Goal: Task Accomplishment & Management: Manage account settings

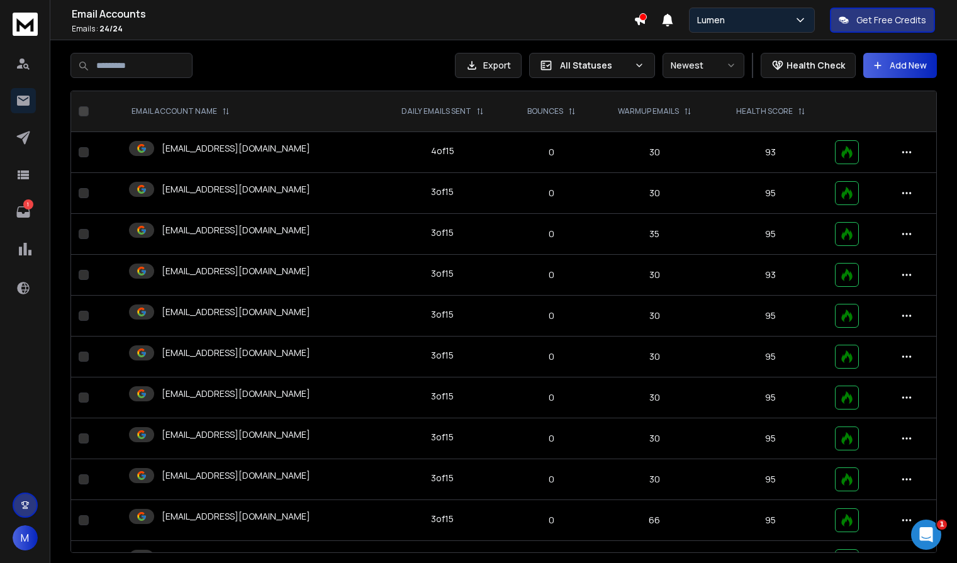
click at [735, 19] on div "Lumen" at bounding box center [752, 20] width 110 height 13
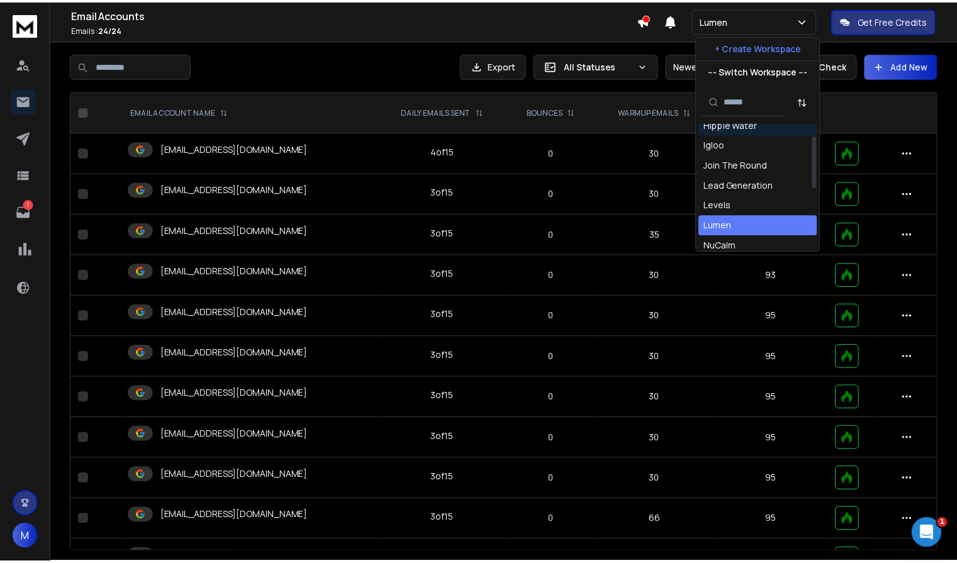
scroll to position [93, 0]
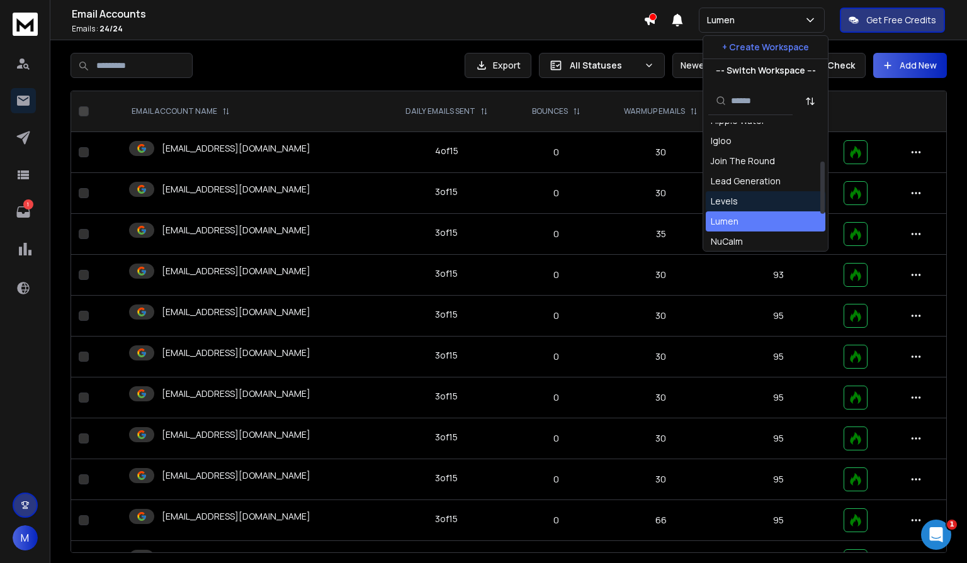
click at [752, 201] on div "Levels" at bounding box center [766, 201] width 120 height 20
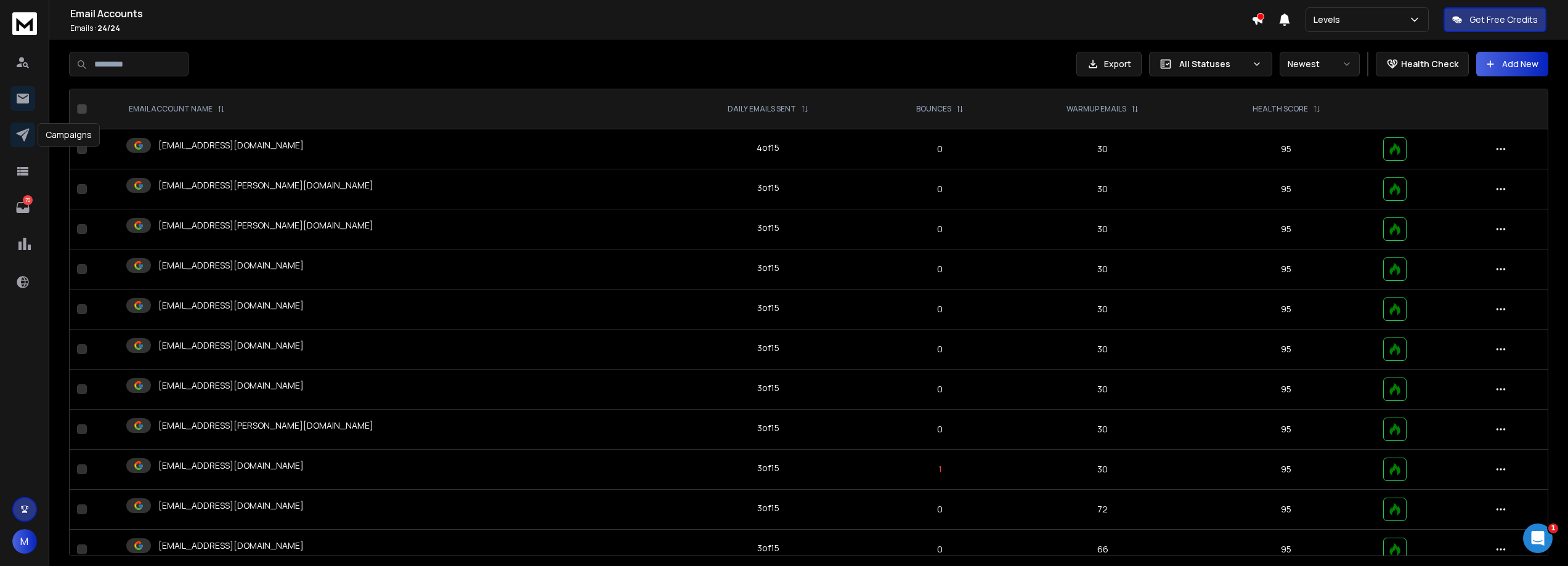
click at [14, 134] on link at bounding box center [23, 134] width 24 height 24
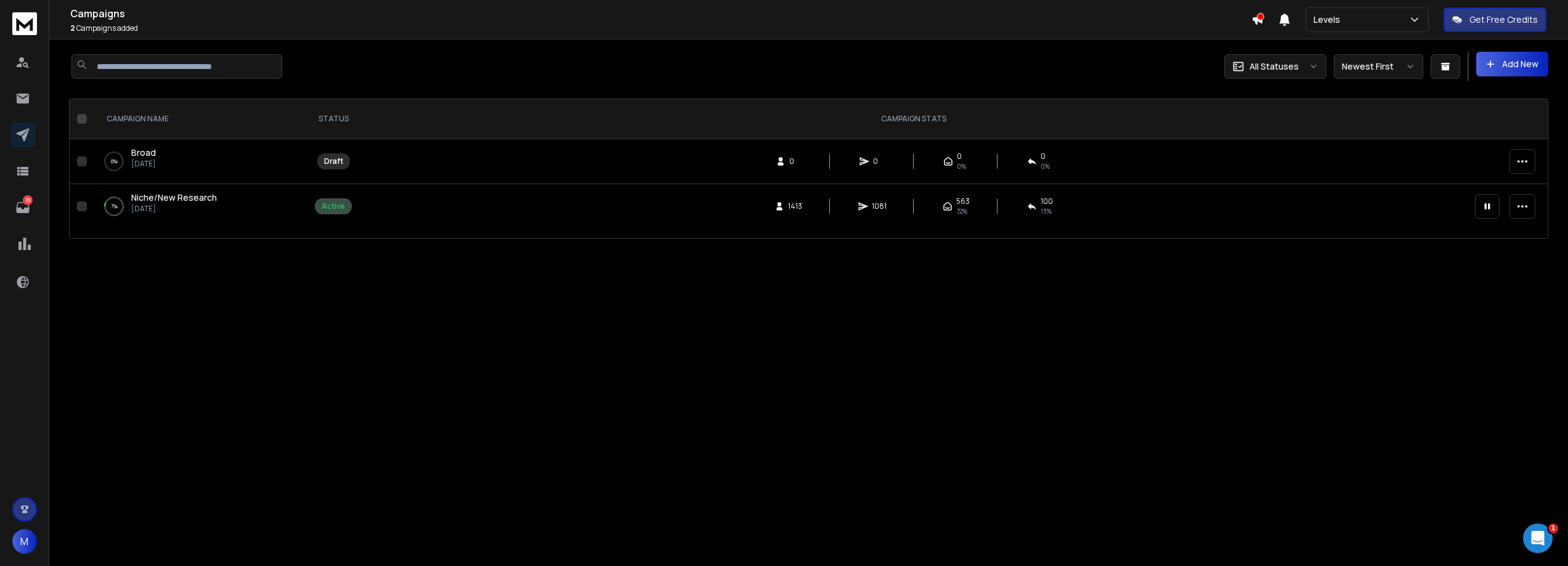
drag, startPoint x: 208, startPoint y: 210, endPoint x: 239, endPoint y: 205, distance: 31.4
click at [208, 210] on p "8 days ago" at bounding box center [173, 209] width 85 height 10
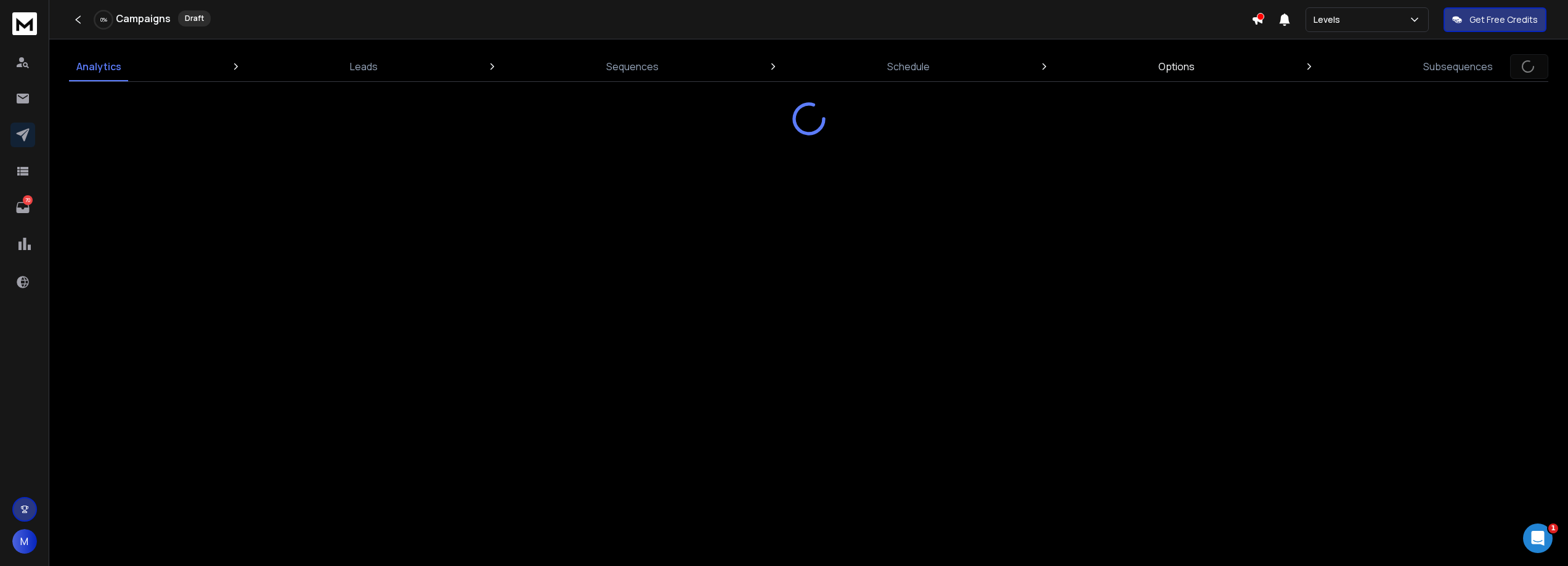
click at [945, 66] on p "Options" at bounding box center [1176, 66] width 36 height 15
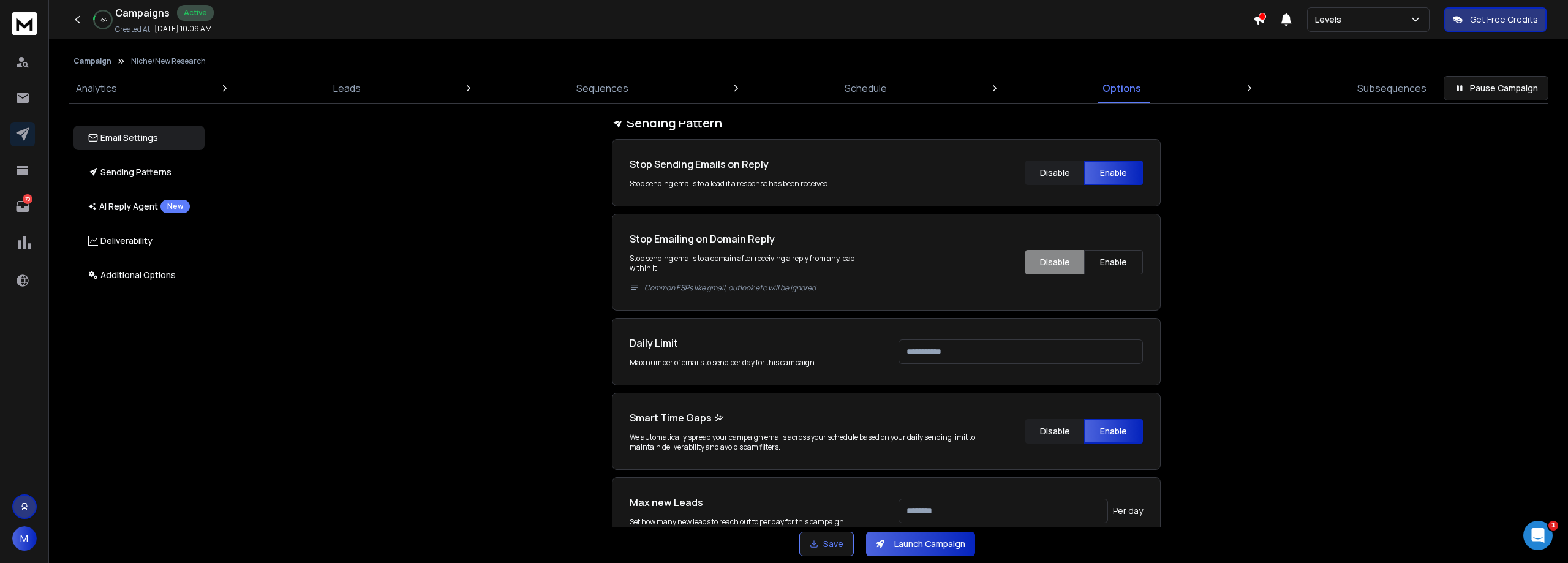
scroll to position [245, 0]
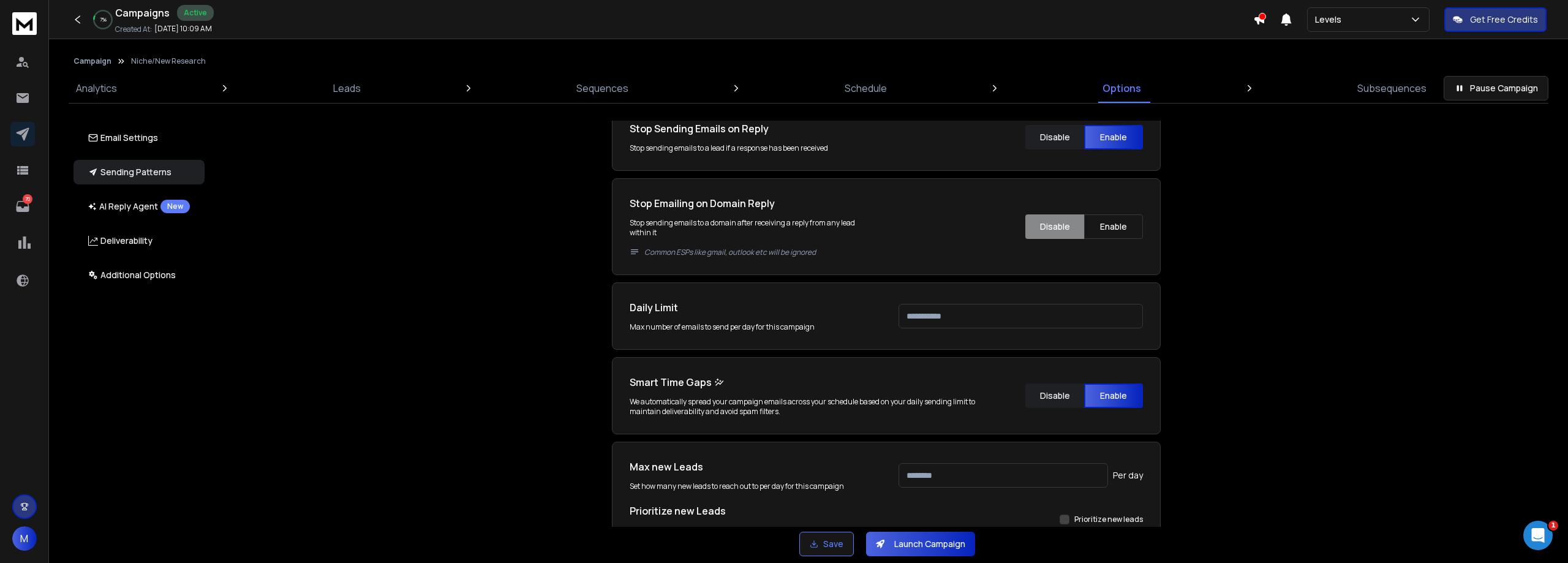
click at [940, 316] on input "***" at bounding box center [1020, 316] width 244 height 24
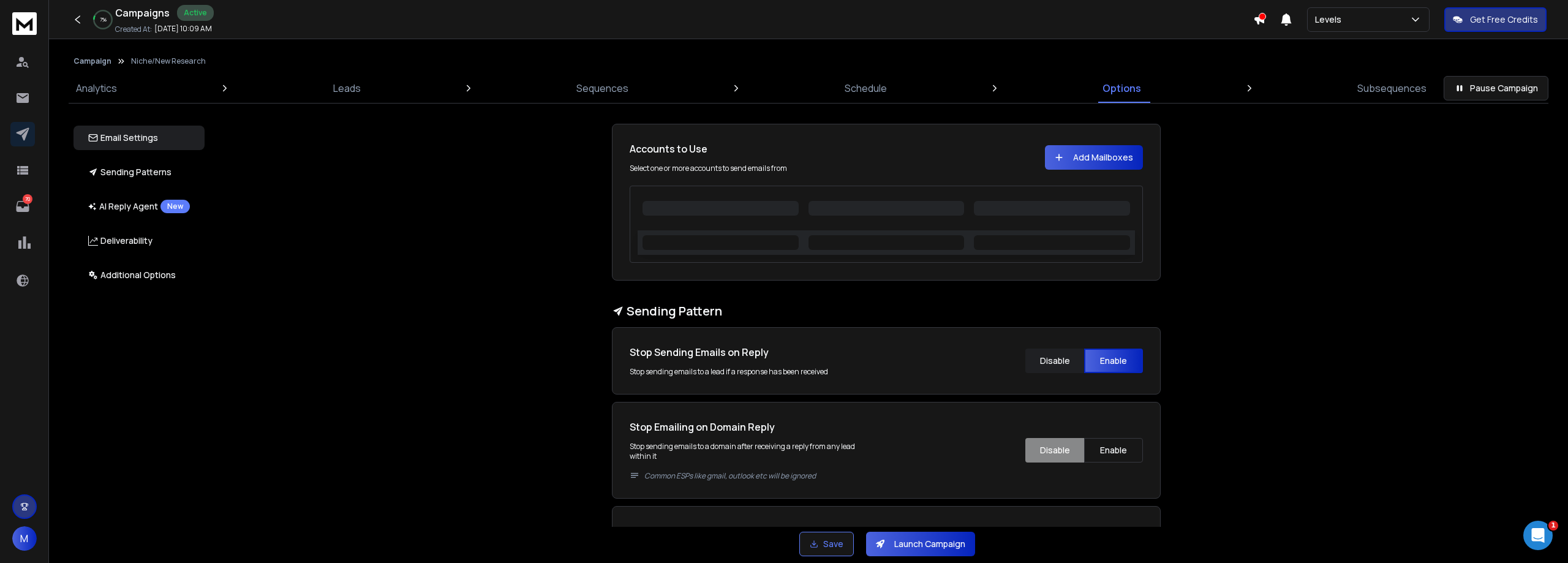
scroll to position [0, 0]
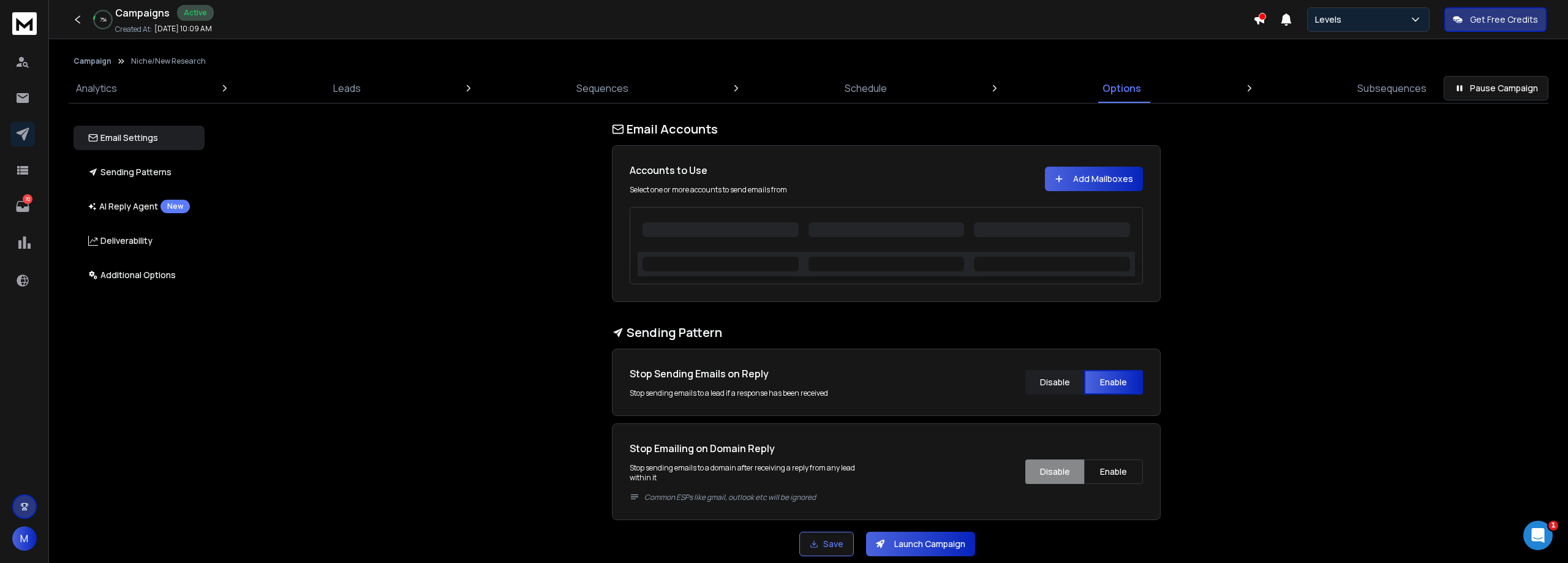
click at [940, 25] on button "Levels" at bounding box center [1368, 19] width 123 height 24
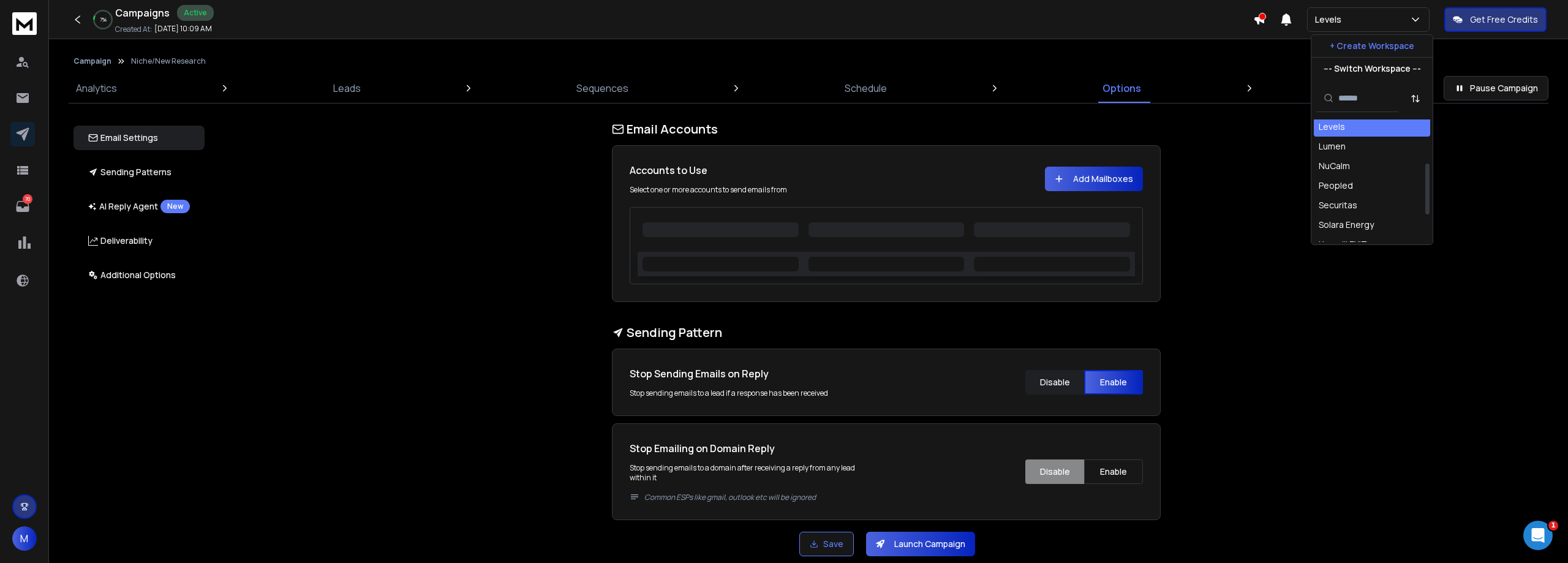
scroll to position [164, 0]
click at [940, 142] on div "Lumen" at bounding box center [1372, 142] width 117 height 19
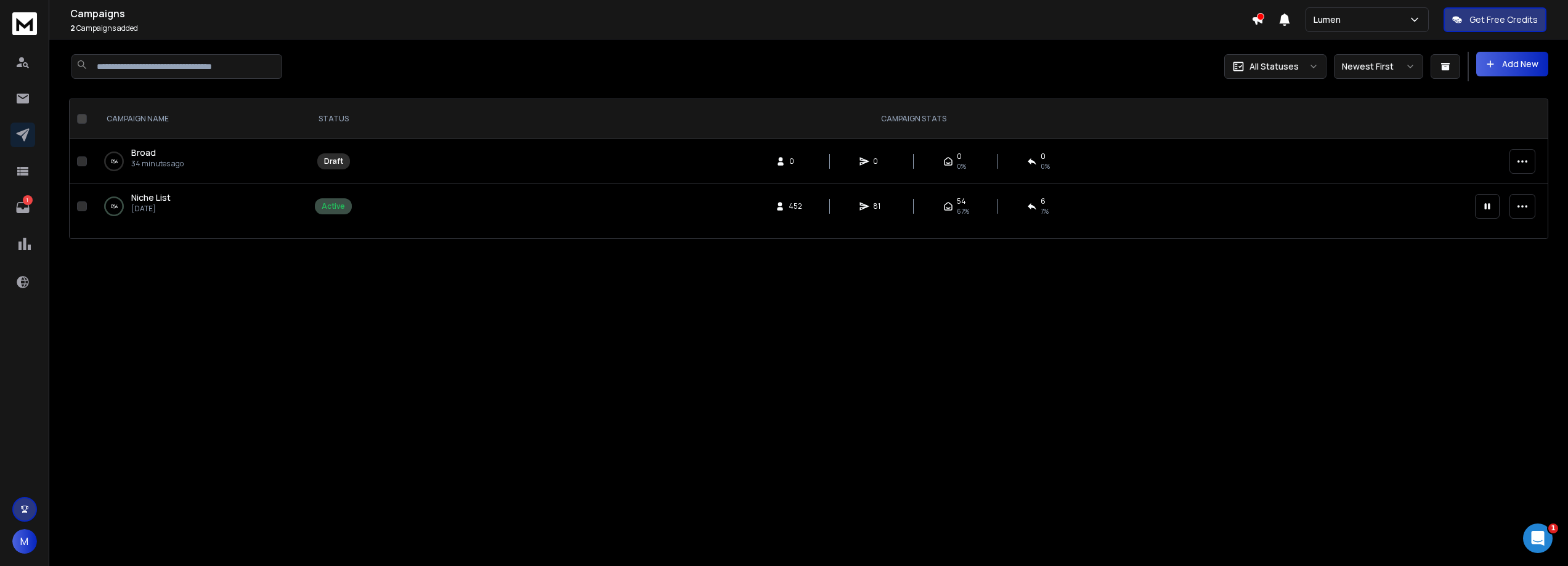
drag, startPoint x: 190, startPoint y: 214, endPoint x: 282, endPoint y: 157, distance: 108.2
click at [191, 213] on div "0 % Niche List 11 days ago" at bounding box center [199, 207] width 191 height 29
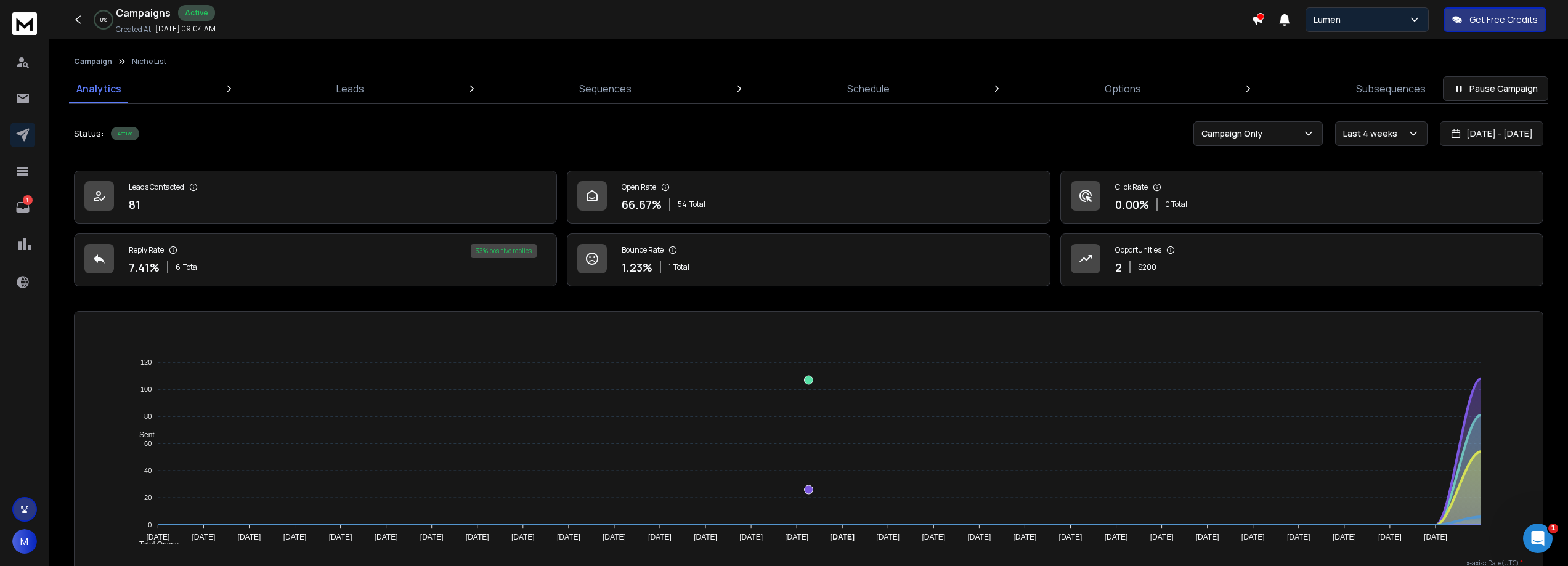
drag, startPoint x: 1349, startPoint y: 11, endPoint x: 1353, endPoint y: 25, distance: 14.6
click at [1350, 11] on button "Lumen" at bounding box center [1367, 20] width 123 height 24
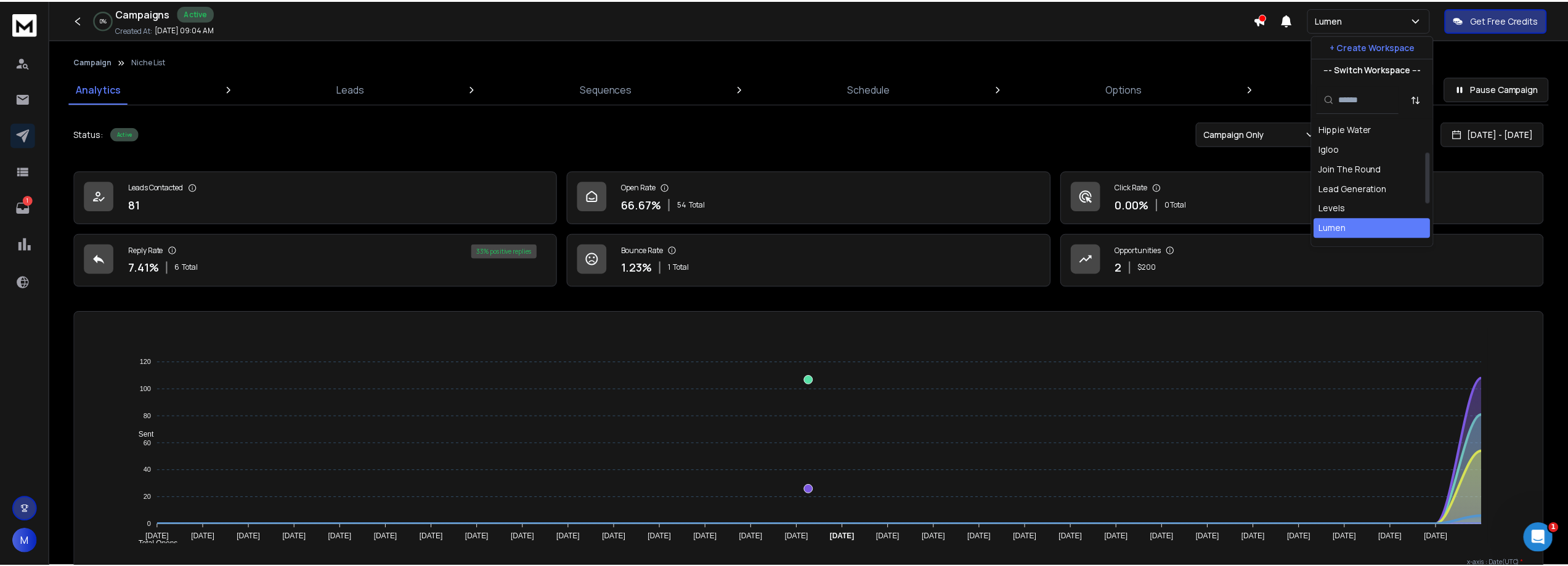
scroll to position [82, 0]
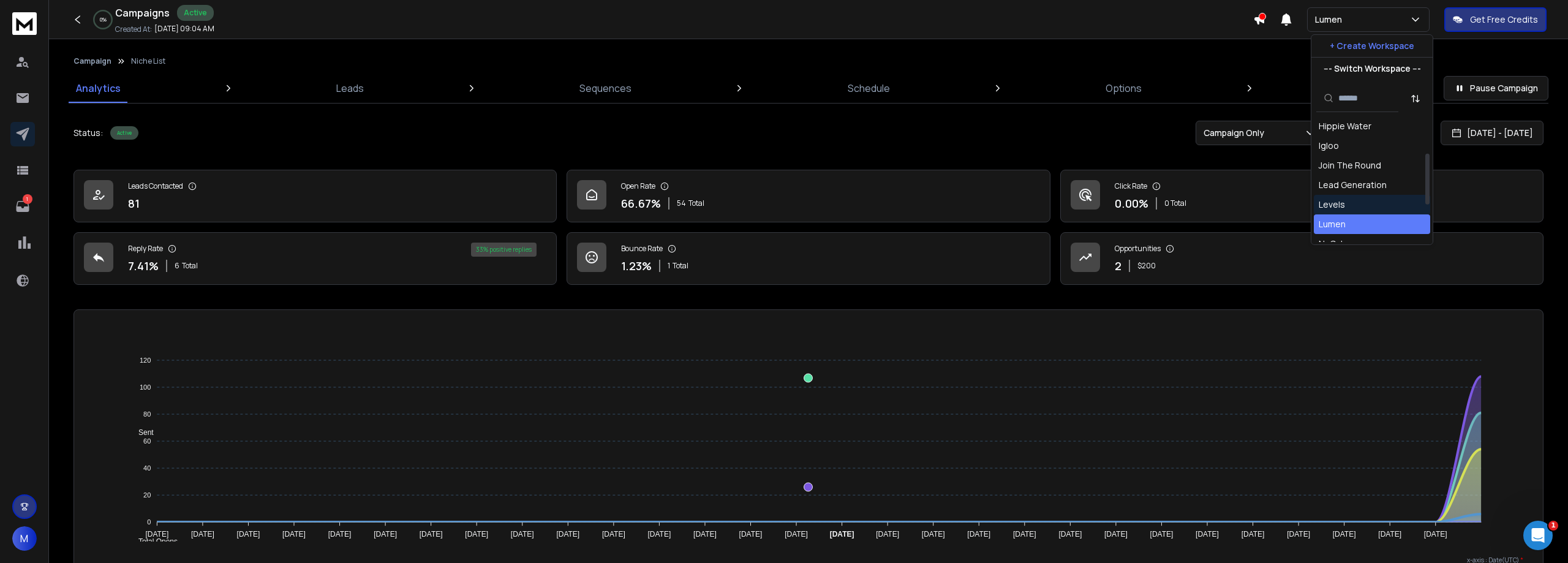
click at [1368, 203] on div "Levels" at bounding box center [1372, 205] width 117 height 19
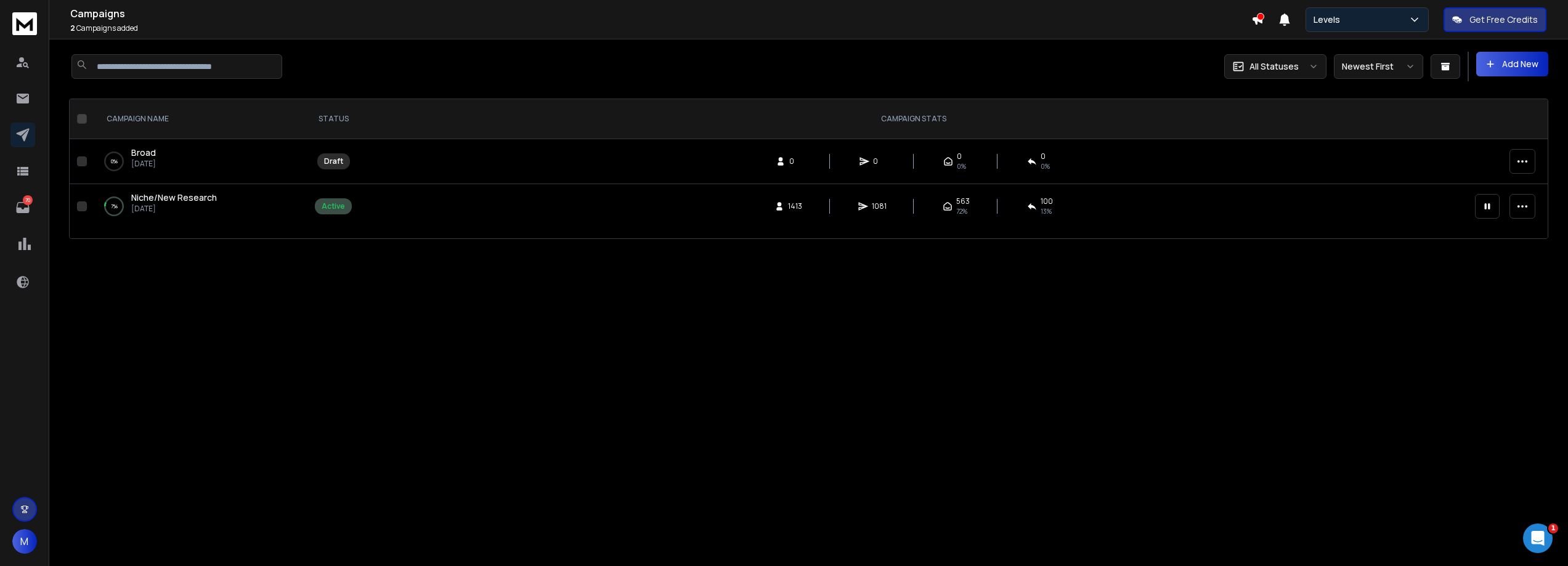
click at [1348, 25] on div "Levels" at bounding box center [1367, 20] width 108 height 13
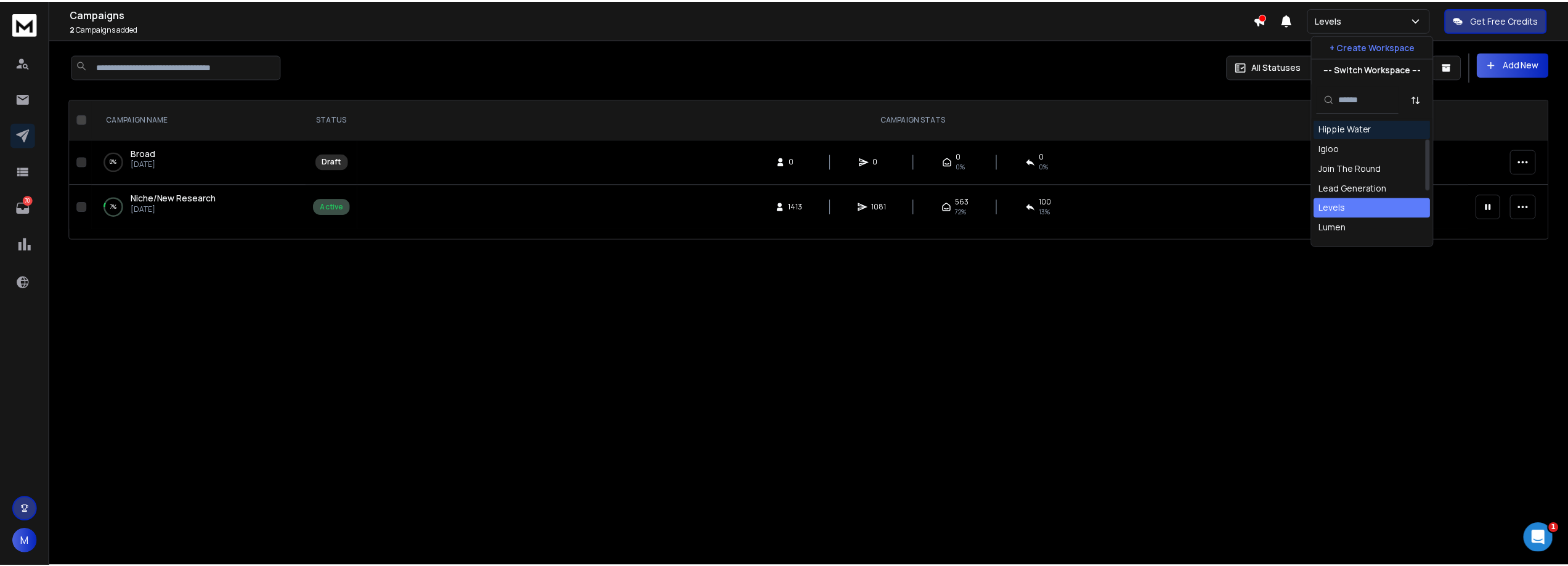
scroll to position [82, 0]
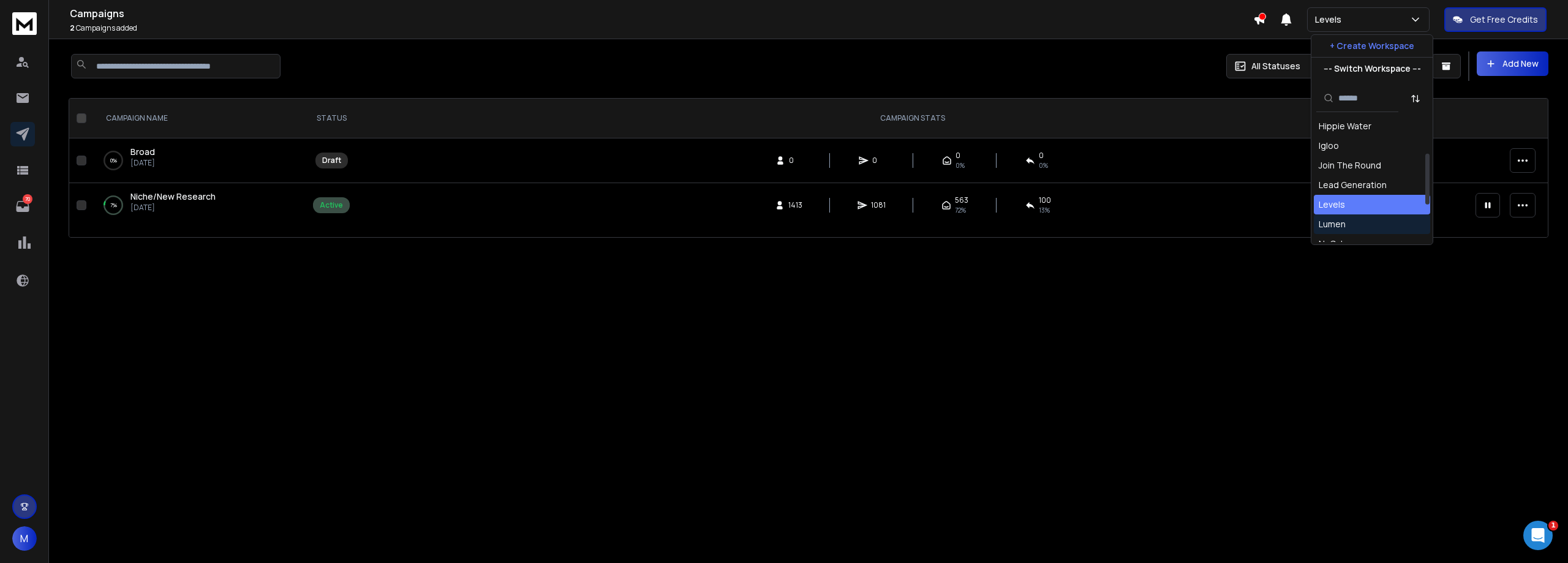
click at [1363, 216] on div "Lumen" at bounding box center [1372, 224] width 117 height 19
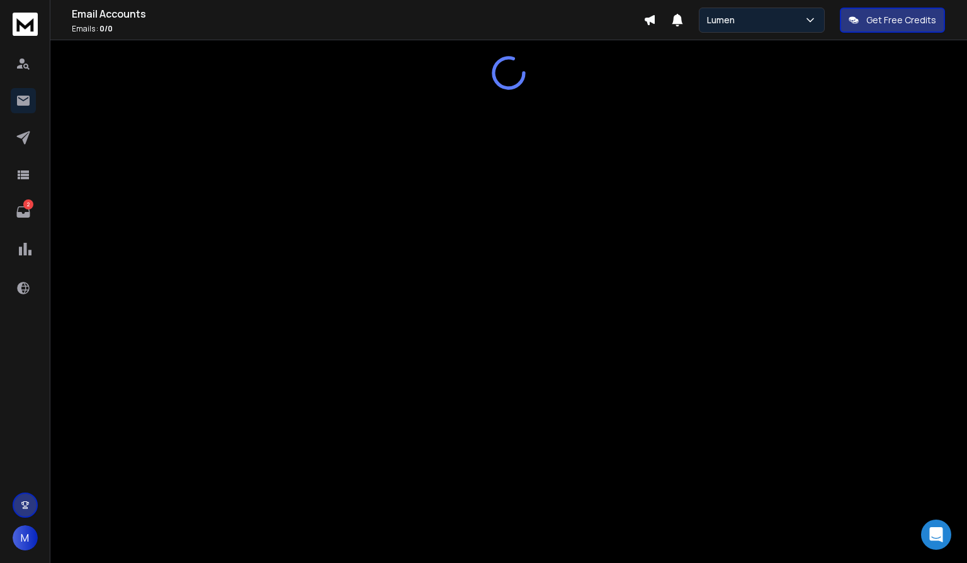
click at [735, 19] on div "Lumen" at bounding box center [762, 20] width 110 height 13
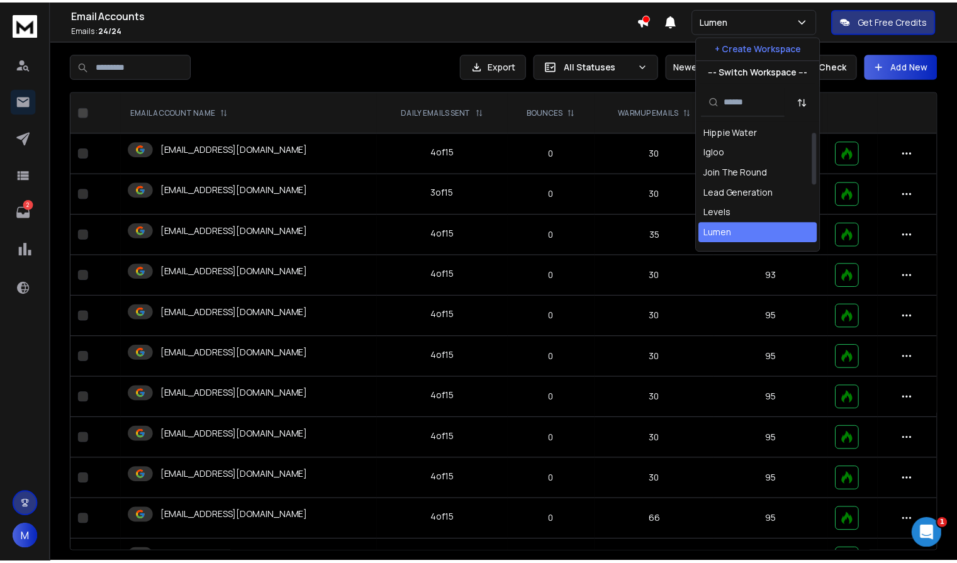
scroll to position [84, 0]
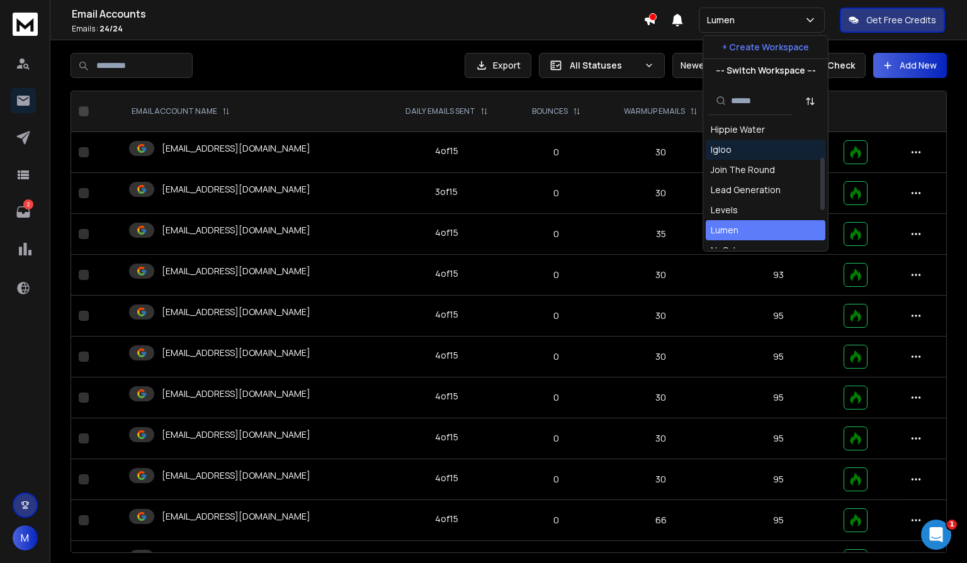
click at [765, 152] on div "Igloo" at bounding box center [766, 150] width 120 height 20
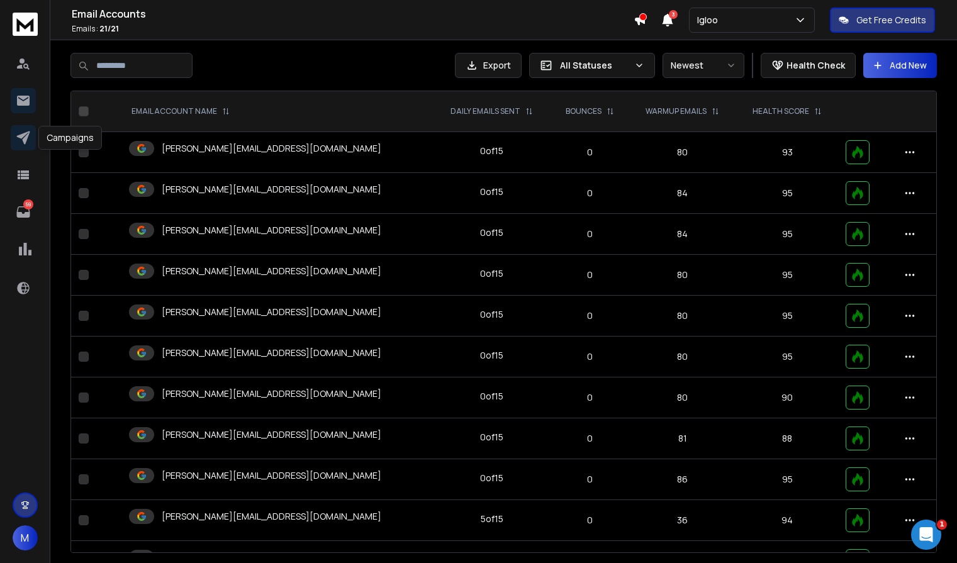
click at [21, 139] on icon at bounding box center [23, 137] width 15 height 15
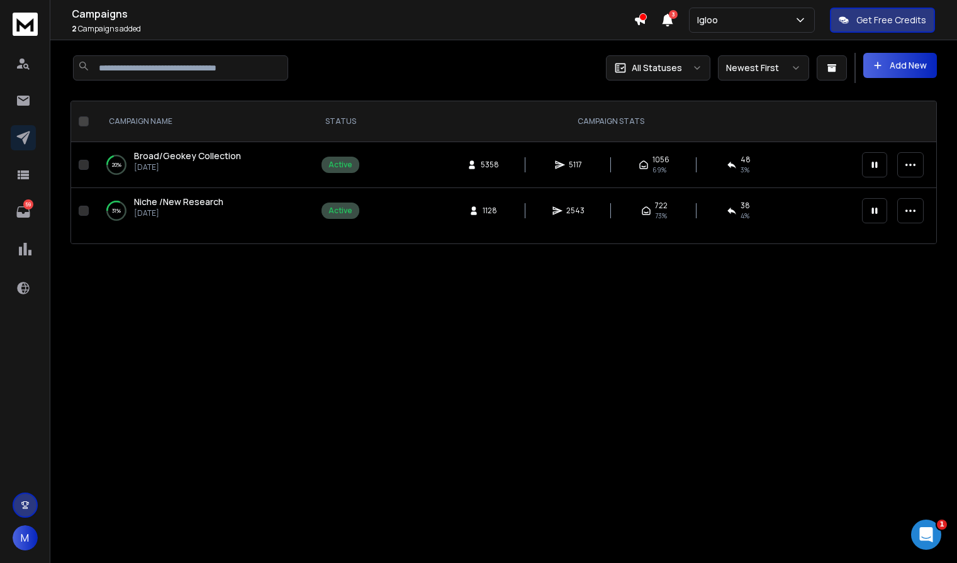
click at [201, 219] on div "Niche /New Research [DATE]" at bounding box center [178, 211] width 89 height 30
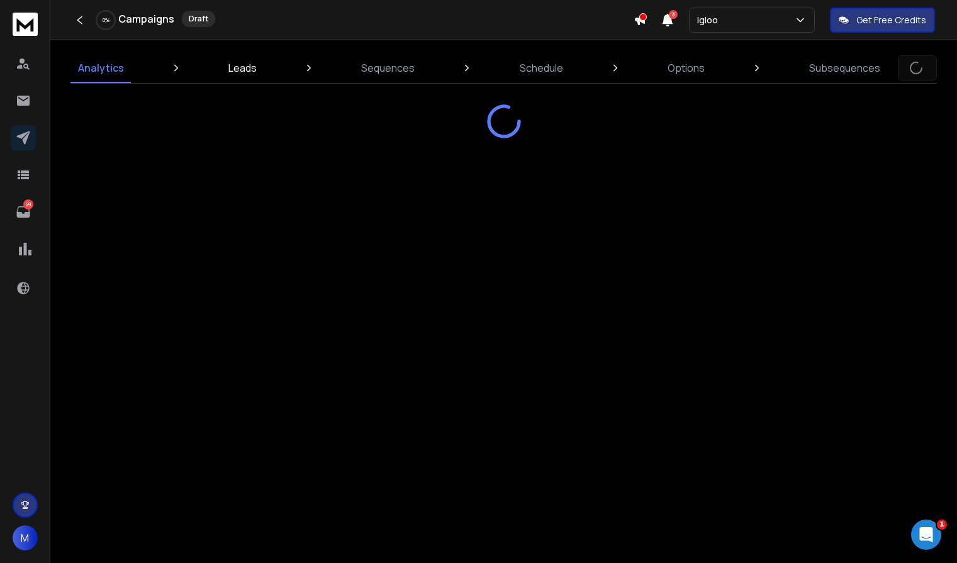
click at [235, 68] on p "Leads" at bounding box center [242, 67] width 28 height 15
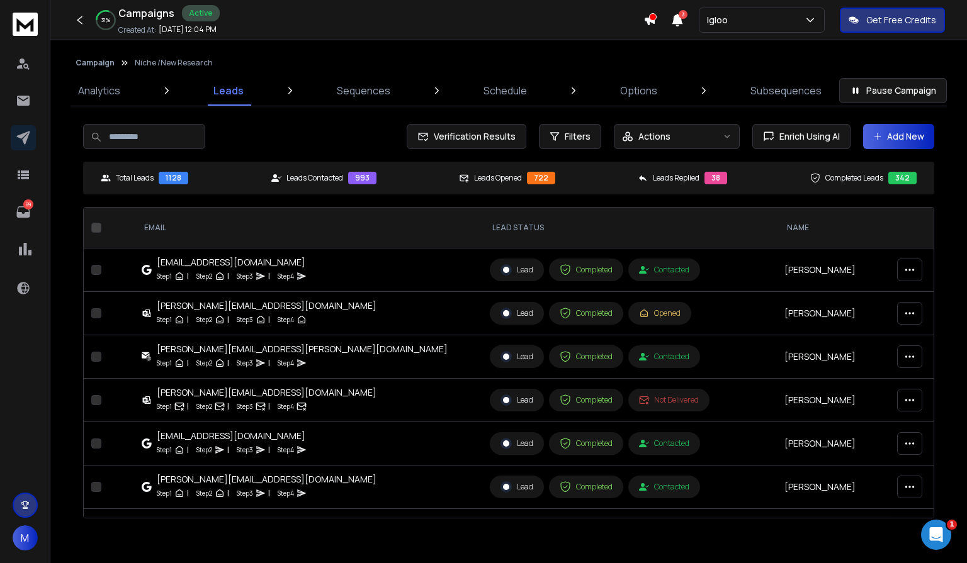
drag, startPoint x: 916, startPoint y: 140, endPoint x: 928, endPoint y: 39, distance: 101.4
click at [917, 140] on button "Add New" at bounding box center [898, 136] width 71 height 25
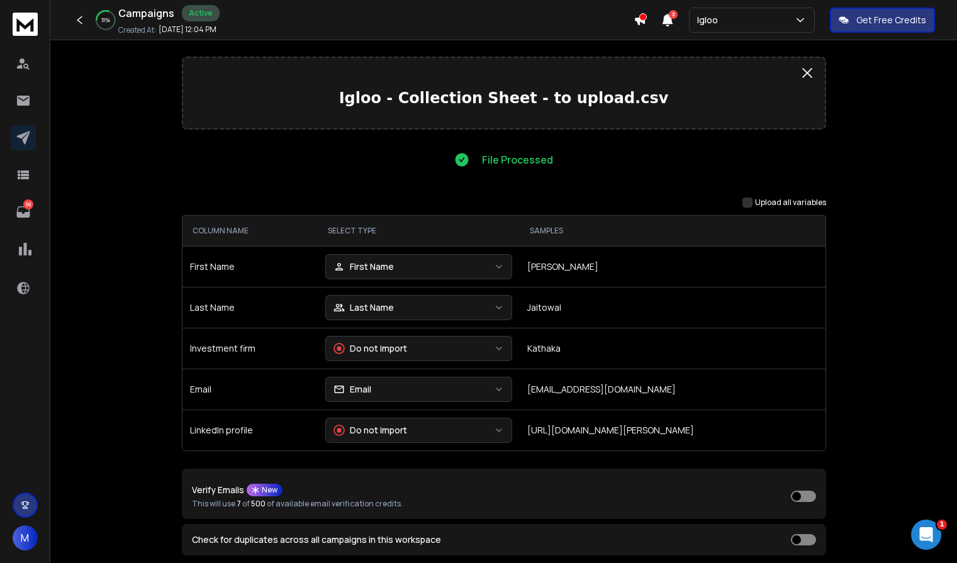
scroll to position [102, 0]
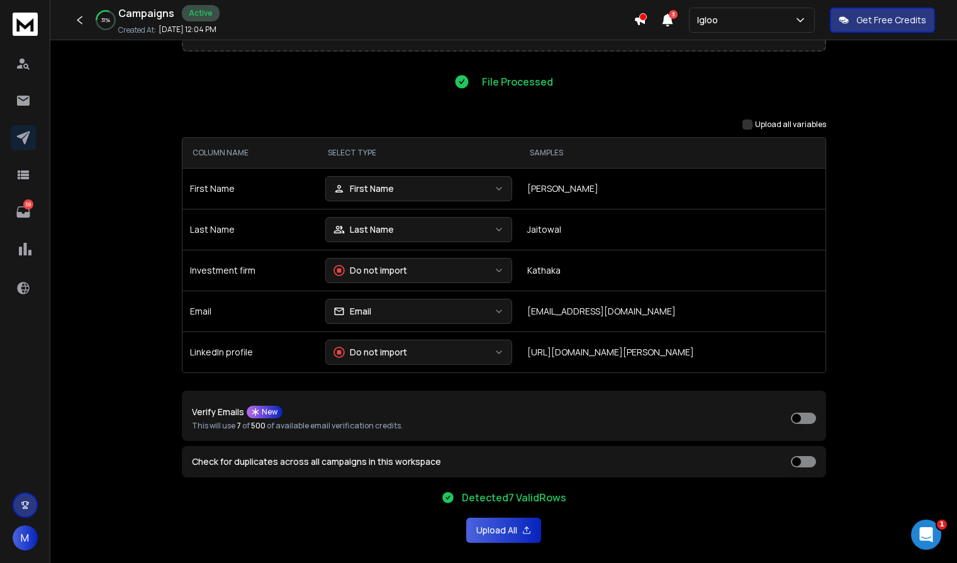
click at [508, 534] on button "Upload All" at bounding box center [503, 530] width 75 height 25
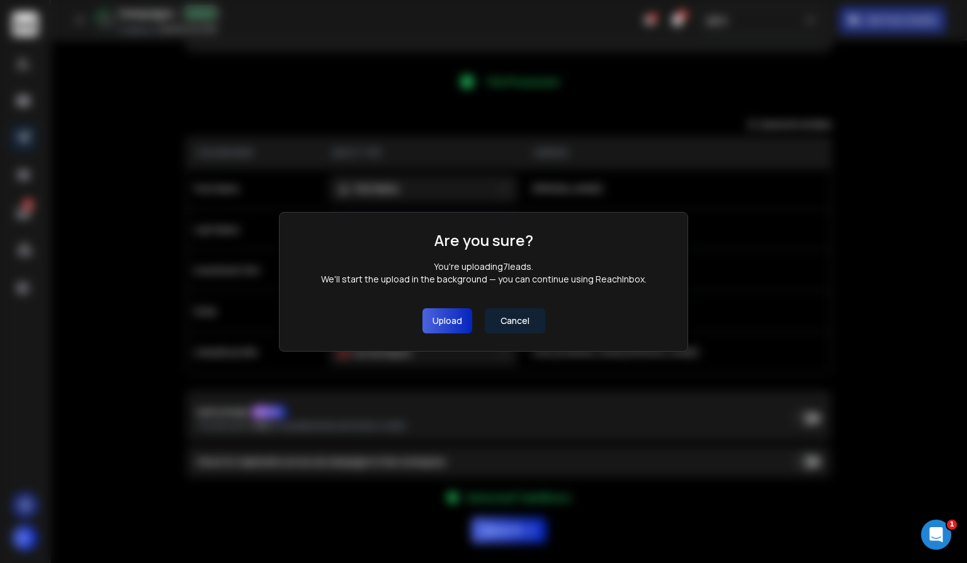
click at [438, 331] on button "Upload" at bounding box center [447, 320] width 50 height 25
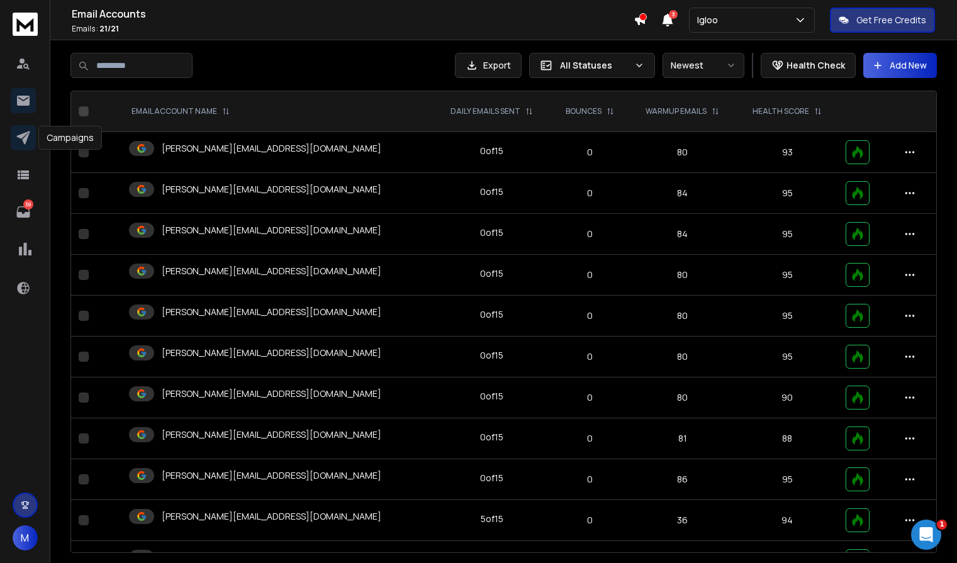
click at [28, 133] on icon at bounding box center [22, 137] width 13 height 13
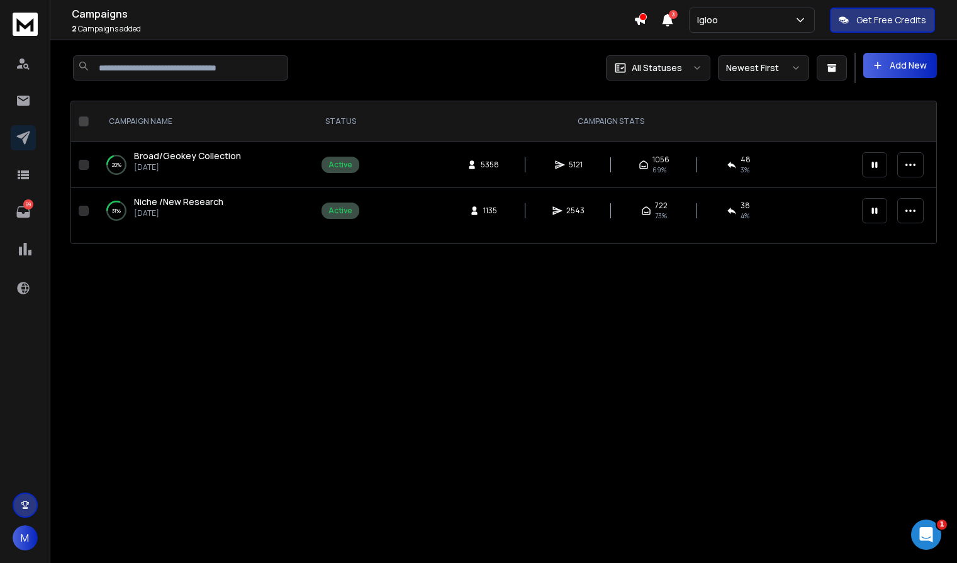
click at [200, 215] on p "2 months ago" at bounding box center [178, 213] width 89 height 10
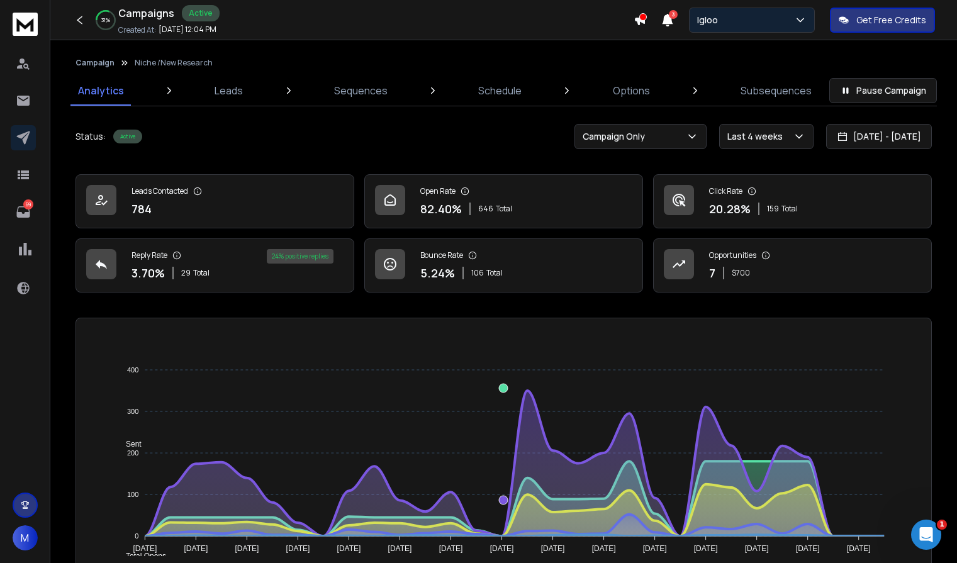
click at [718, 14] on p "Igloo" at bounding box center [710, 20] width 26 height 13
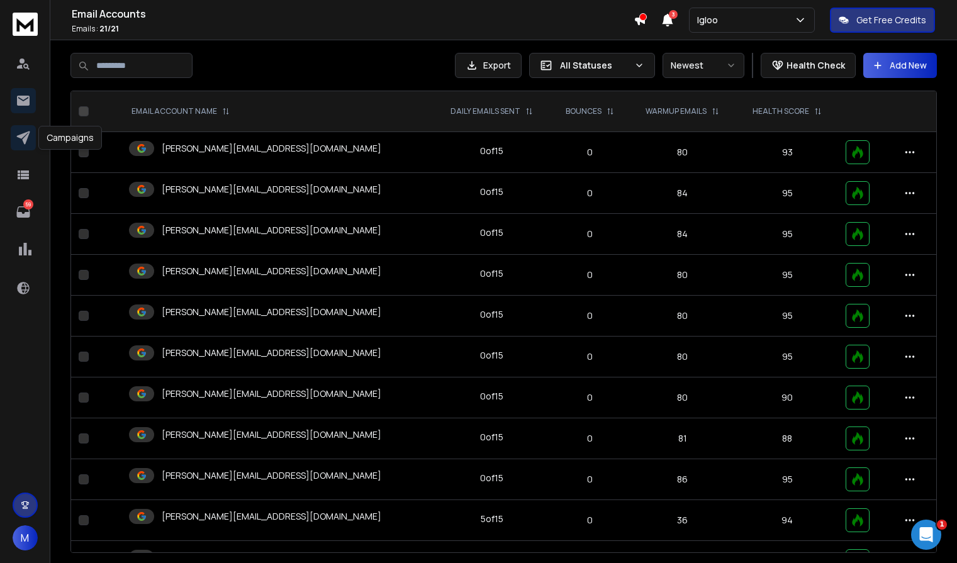
click at [17, 144] on icon at bounding box center [23, 137] width 15 height 15
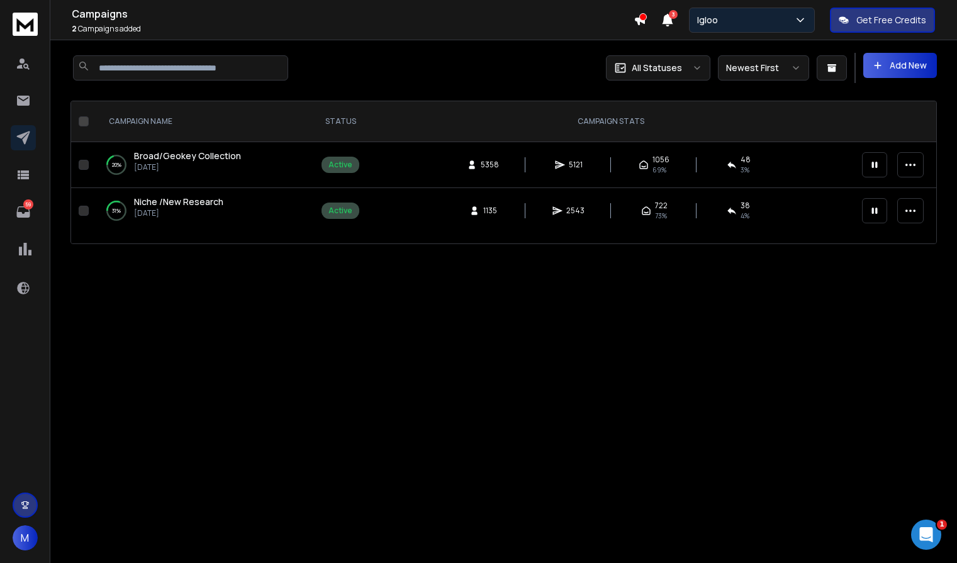
click at [770, 21] on div "Igloo" at bounding box center [752, 20] width 110 height 13
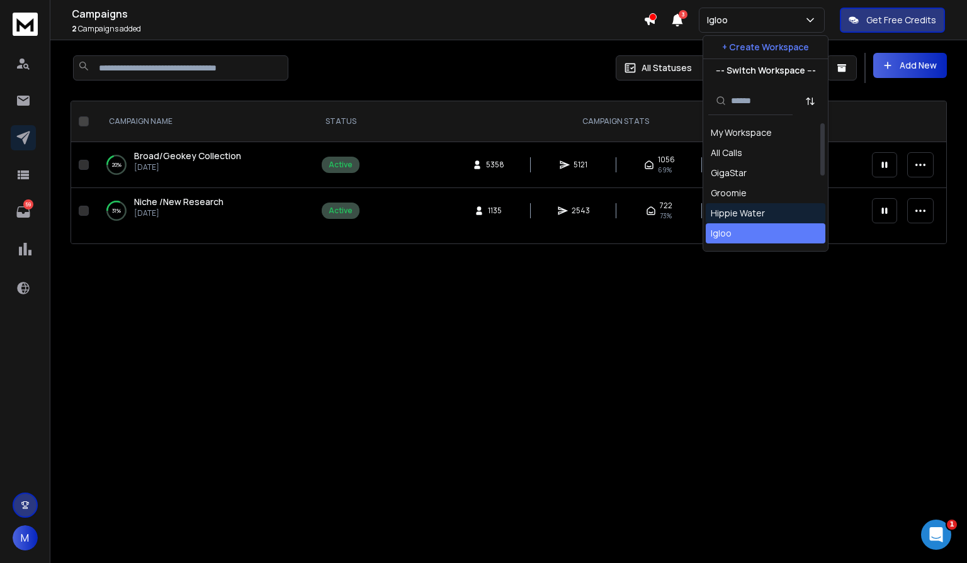
click at [747, 208] on div "Hippie Water" at bounding box center [738, 213] width 54 height 13
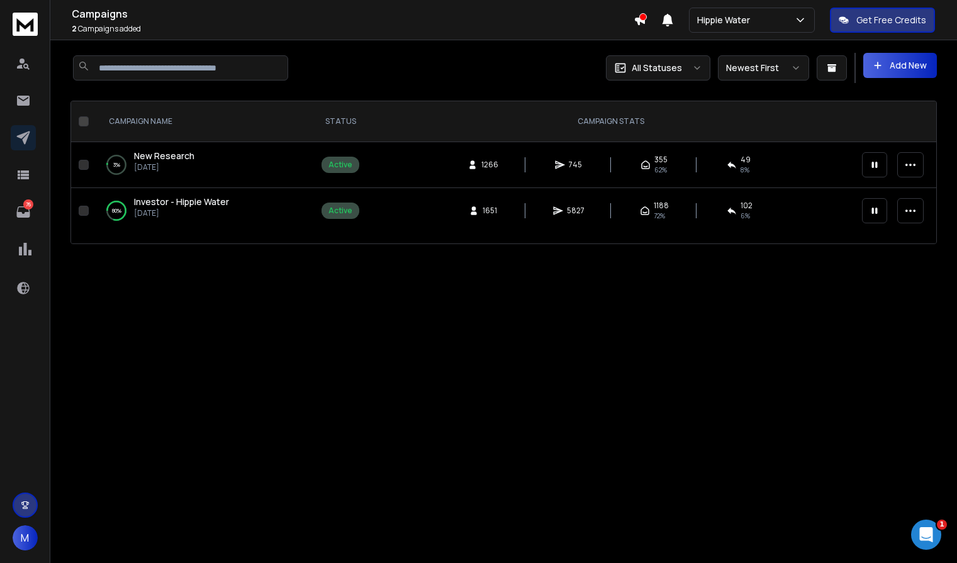
click at [179, 221] on div "Investor - Hippie Water [DATE]" at bounding box center [181, 211] width 95 height 30
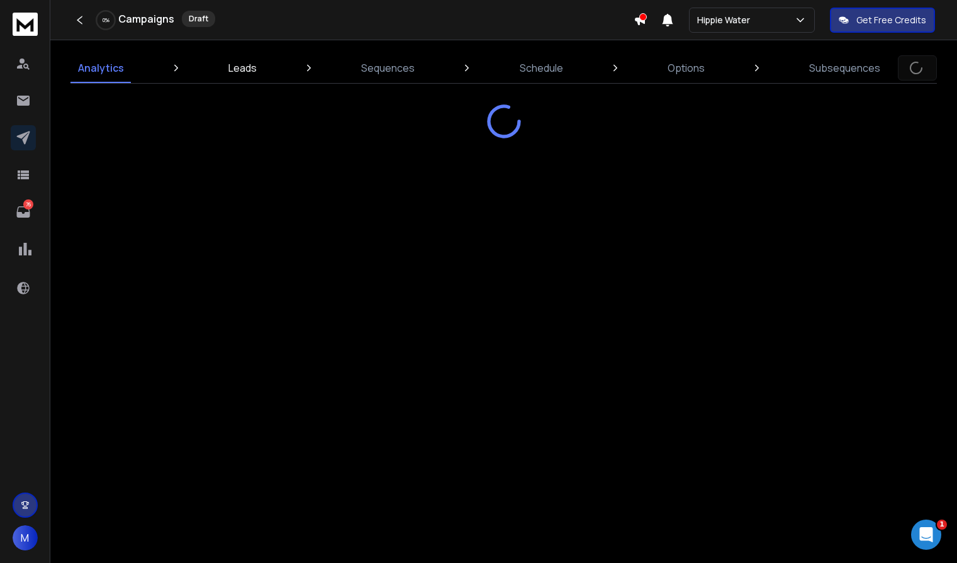
click at [231, 79] on link "Leads" at bounding box center [242, 68] width 43 height 30
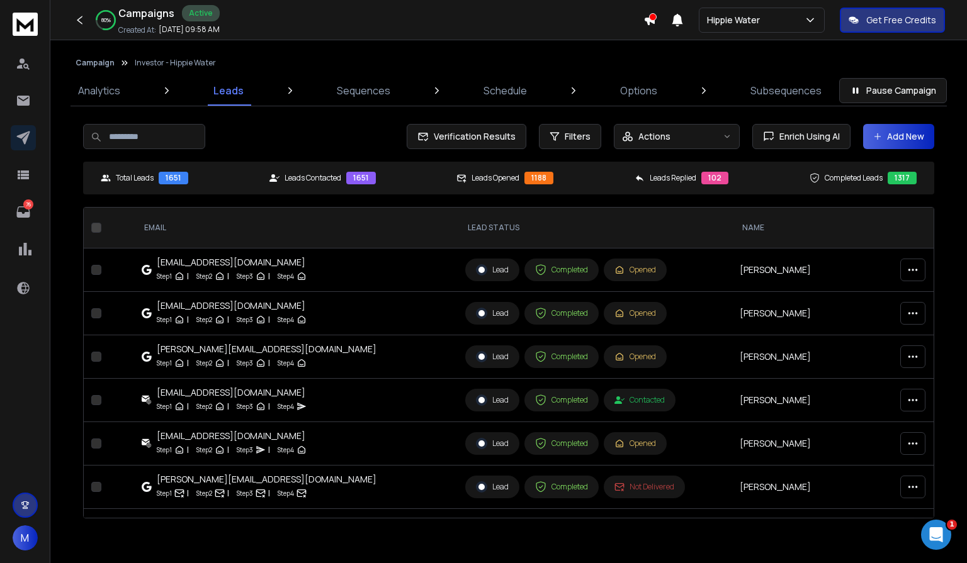
click at [884, 143] on button "Add New" at bounding box center [898, 136] width 71 height 25
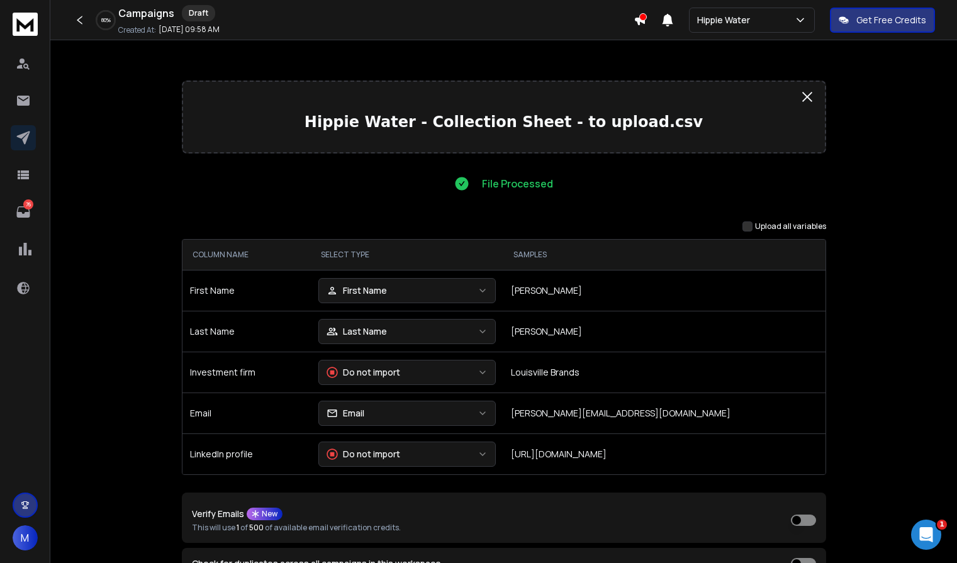
click at [599, 218] on div "Upload all variables" at bounding box center [504, 226] width 645 height 25
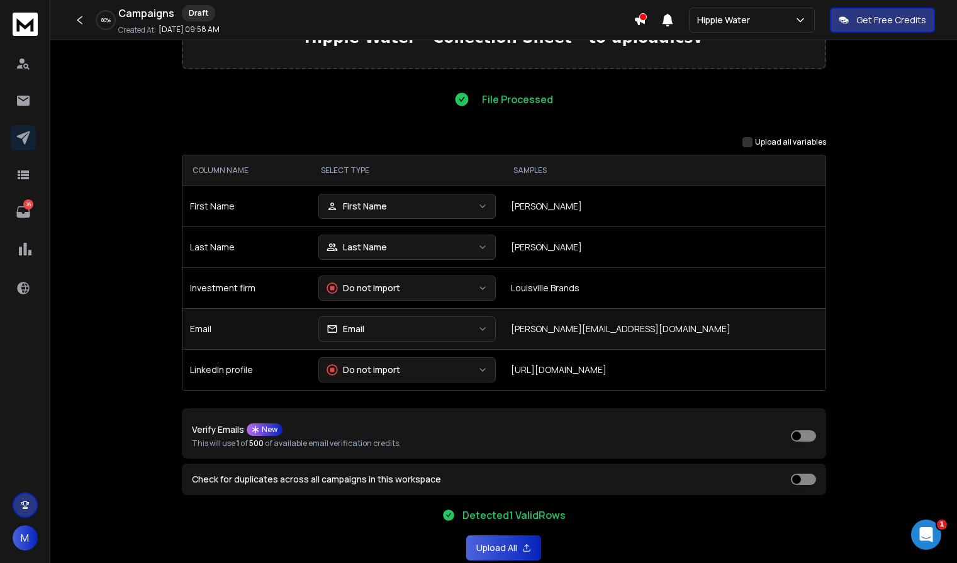
scroll to position [102, 0]
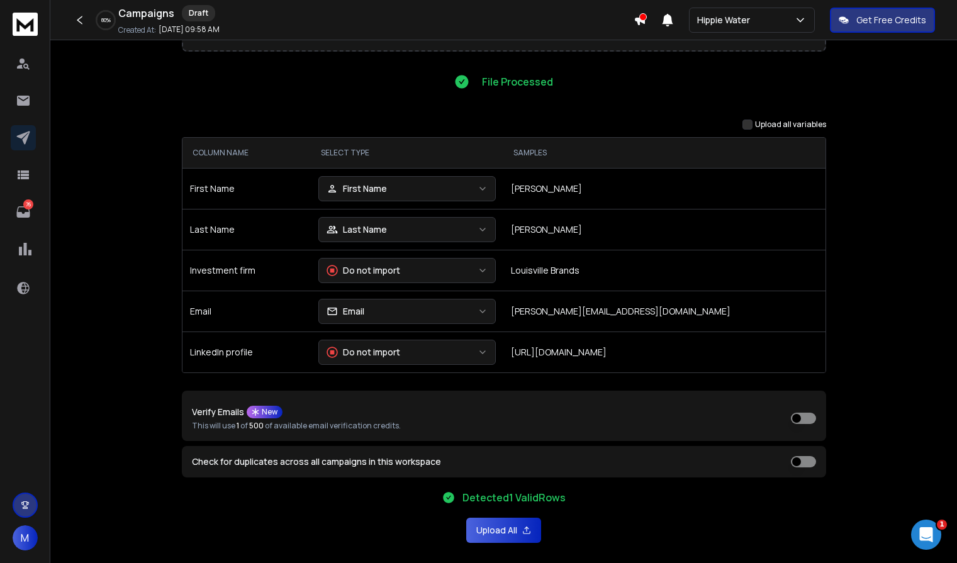
click at [491, 531] on button "Upload All" at bounding box center [503, 530] width 75 height 25
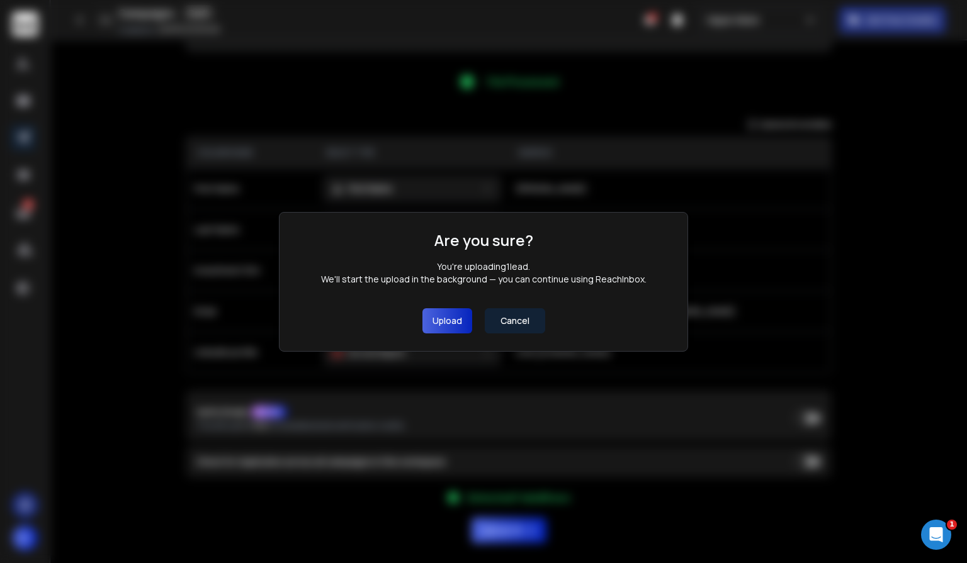
click at [440, 326] on button "Upload" at bounding box center [447, 320] width 50 height 25
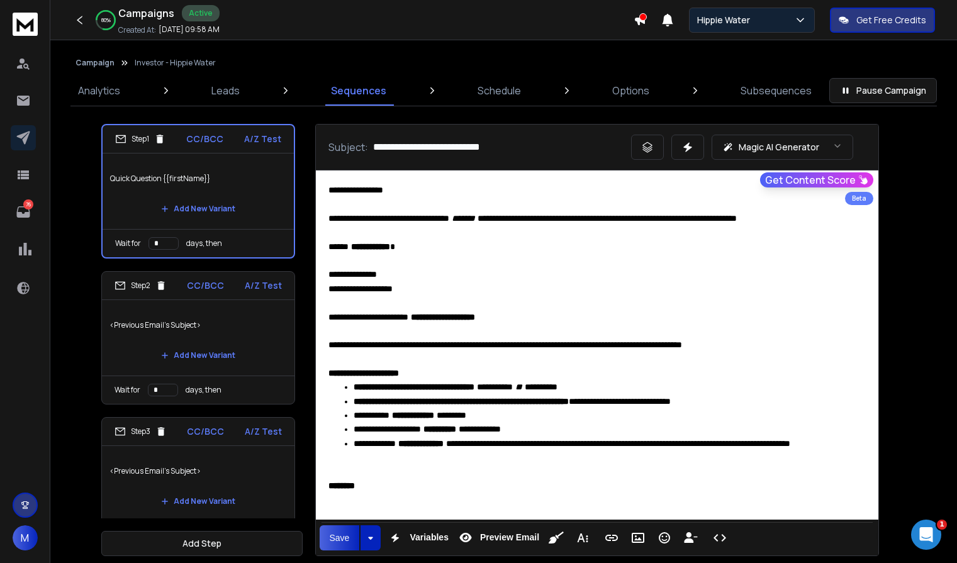
click at [774, 21] on div "Hippie Water" at bounding box center [752, 20] width 110 height 13
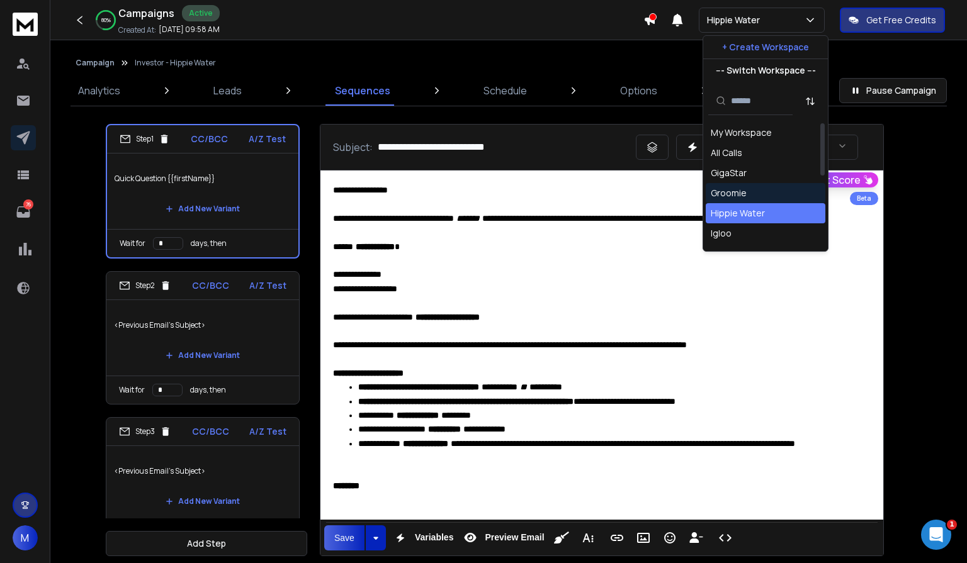
click at [750, 189] on div "Groomie" at bounding box center [766, 193] width 120 height 20
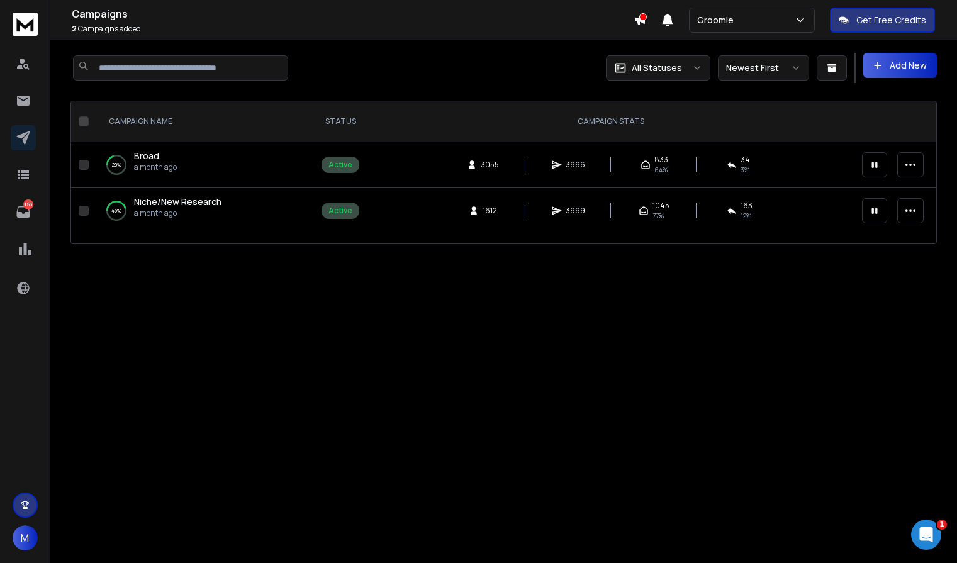
click at [170, 217] on p "a month ago" at bounding box center [177, 213] width 87 height 10
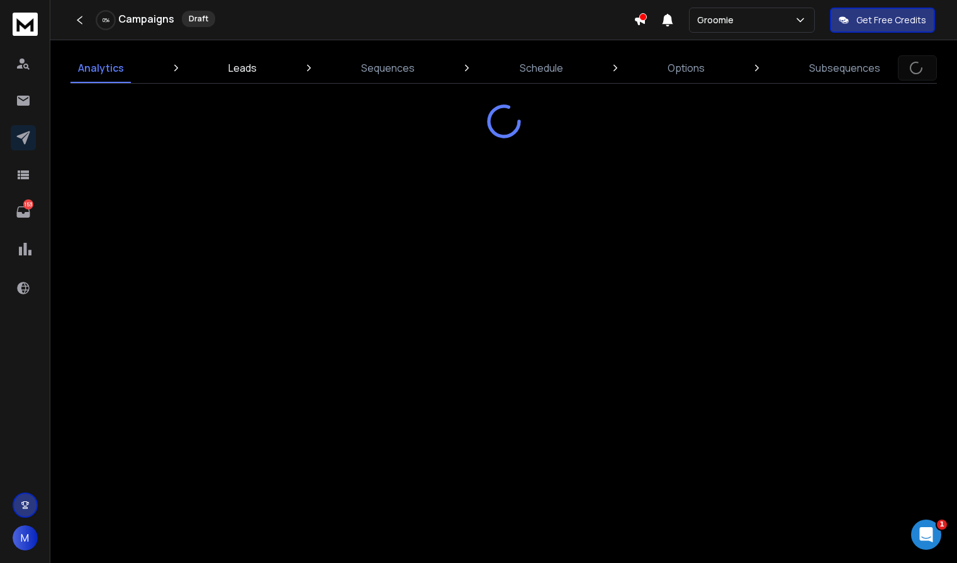
click at [242, 70] on p "Leads" at bounding box center [242, 67] width 28 height 15
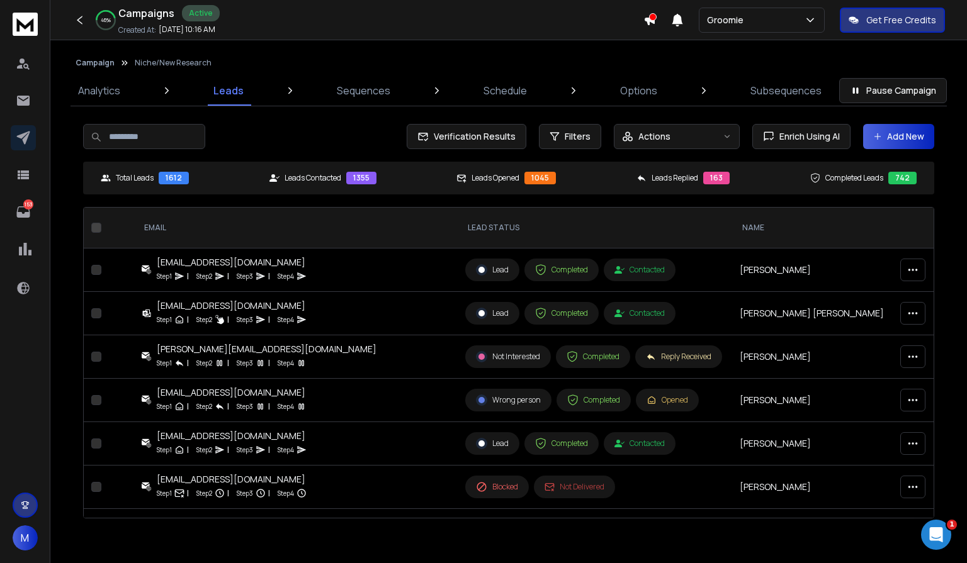
click at [901, 143] on button "Add New" at bounding box center [898, 136] width 71 height 25
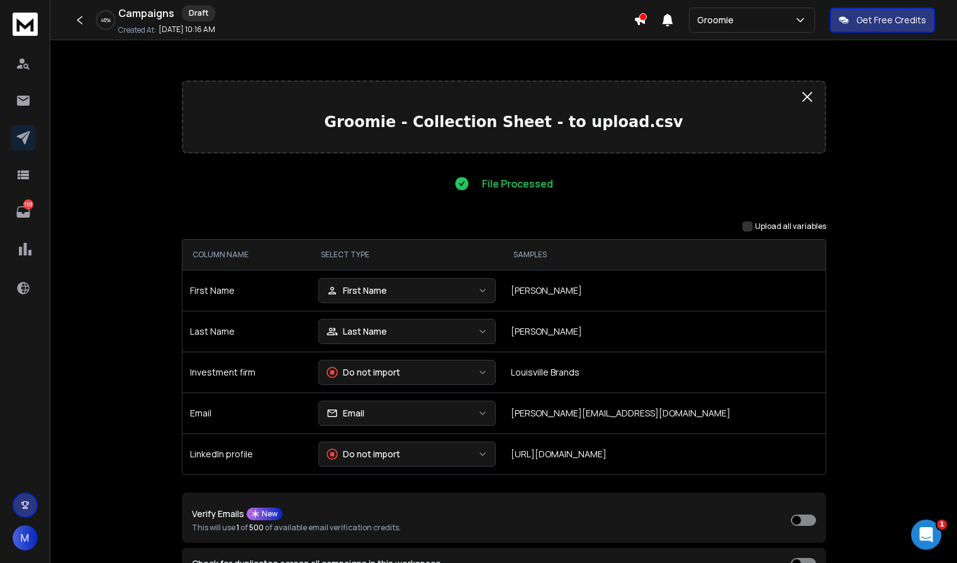
drag, startPoint x: 391, startPoint y: 188, endPoint x: 390, endPoint y: 167, distance: 20.8
click at [391, 187] on div "Groomie - Collection Sheet - to upload.csv File Processed Upload all variables …" at bounding box center [504, 373] width 645 height 585
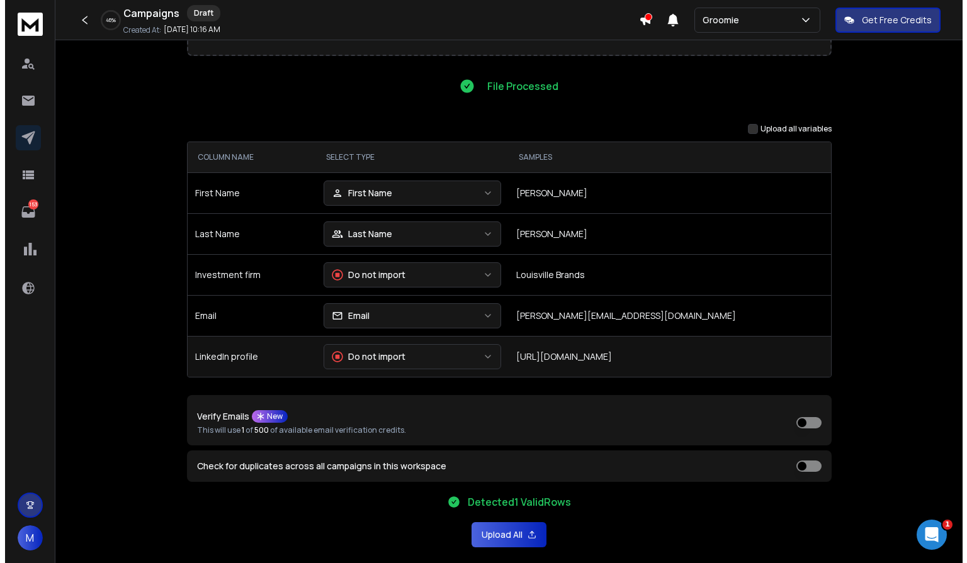
scroll to position [102, 0]
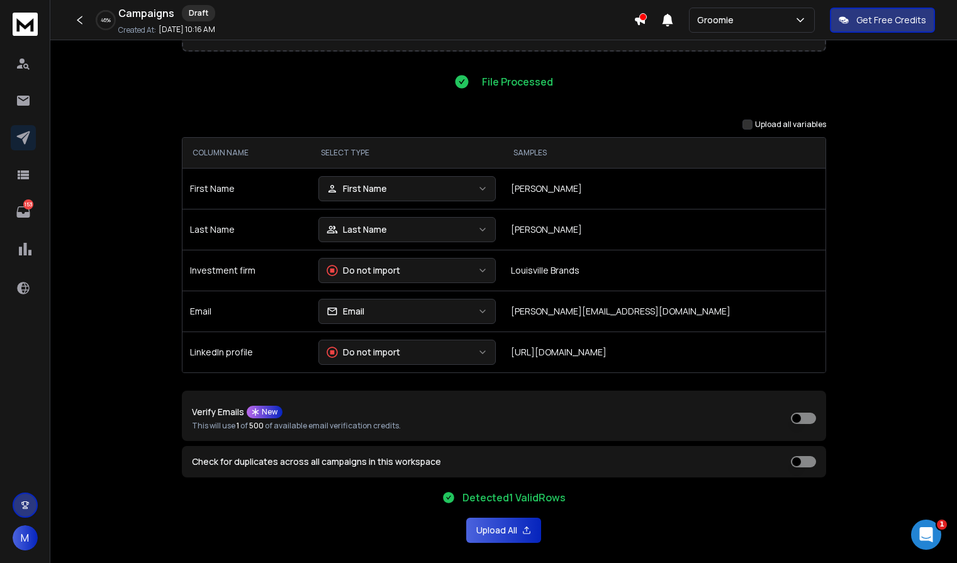
click at [510, 533] on button "Upload All" at bounding box center [503, 530] width 75 height 25
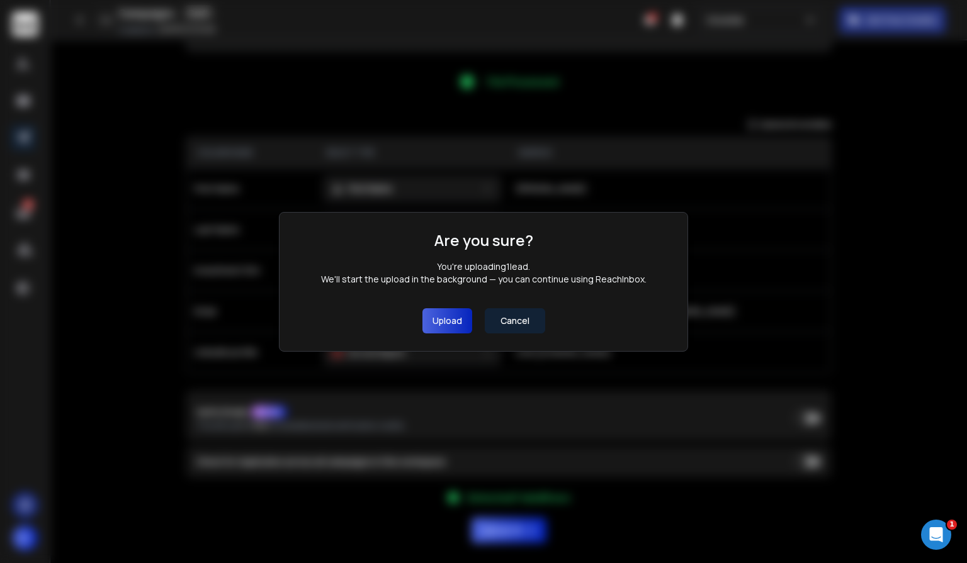
click at [459, 322] on button "Upload" at bounding box center [447, 320] width 50 height 25
